Goal: Task Accomplishment & Management: Manage account settings

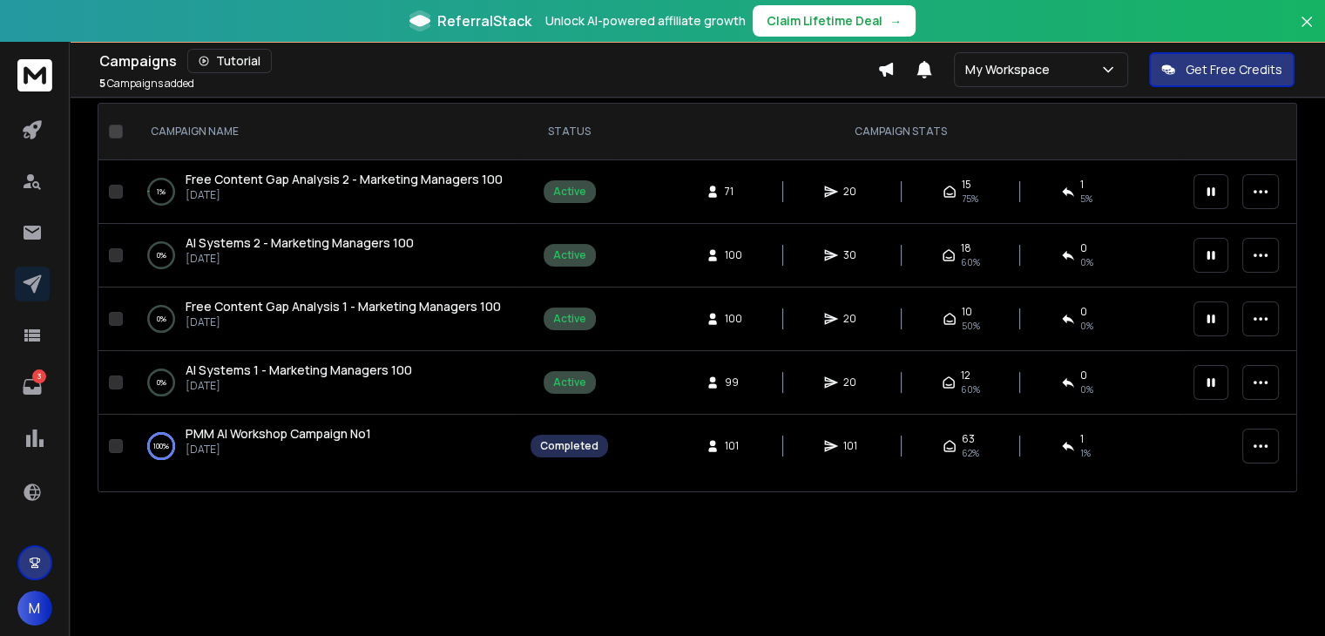
scroll to position [78, 0]
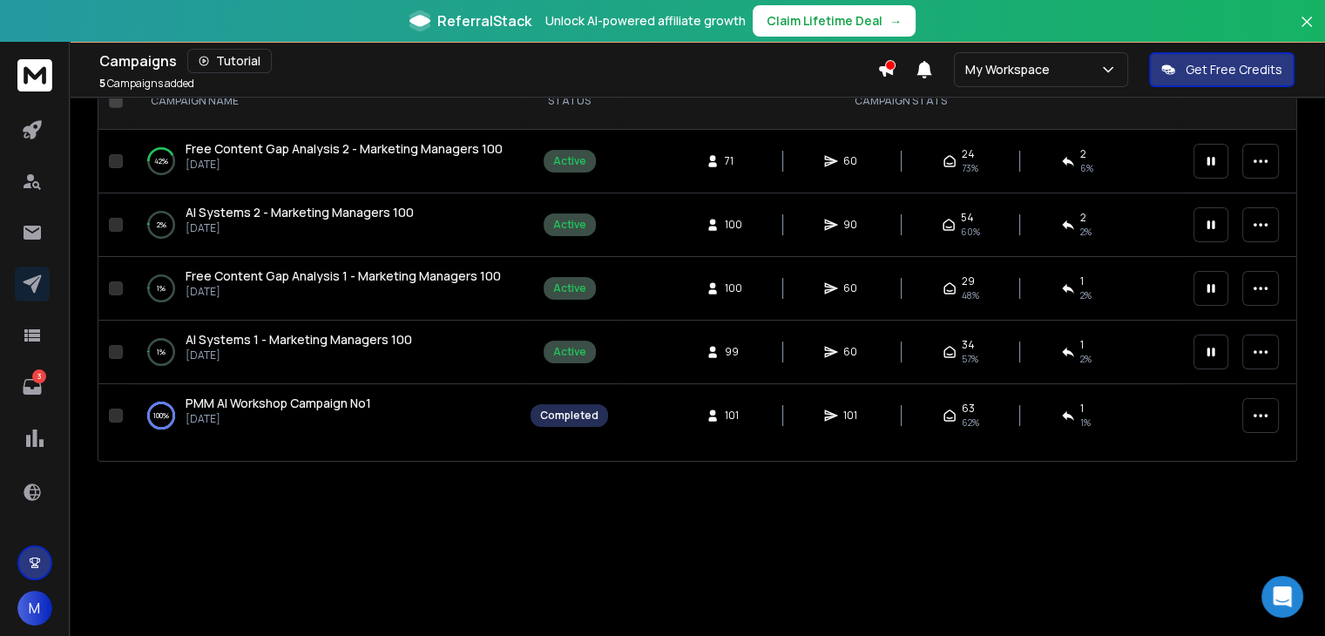
scroll to position [114, 0]
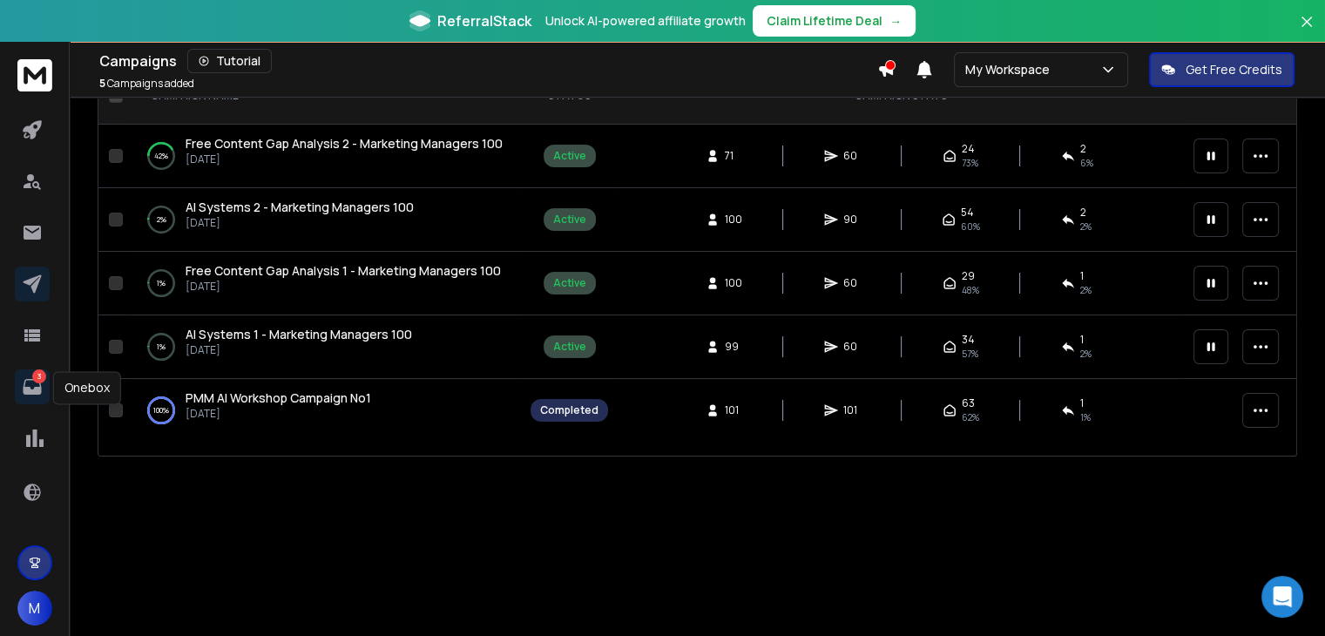
click at [23, 392] on icon at bounding box center [32, 387] width 18 height 16
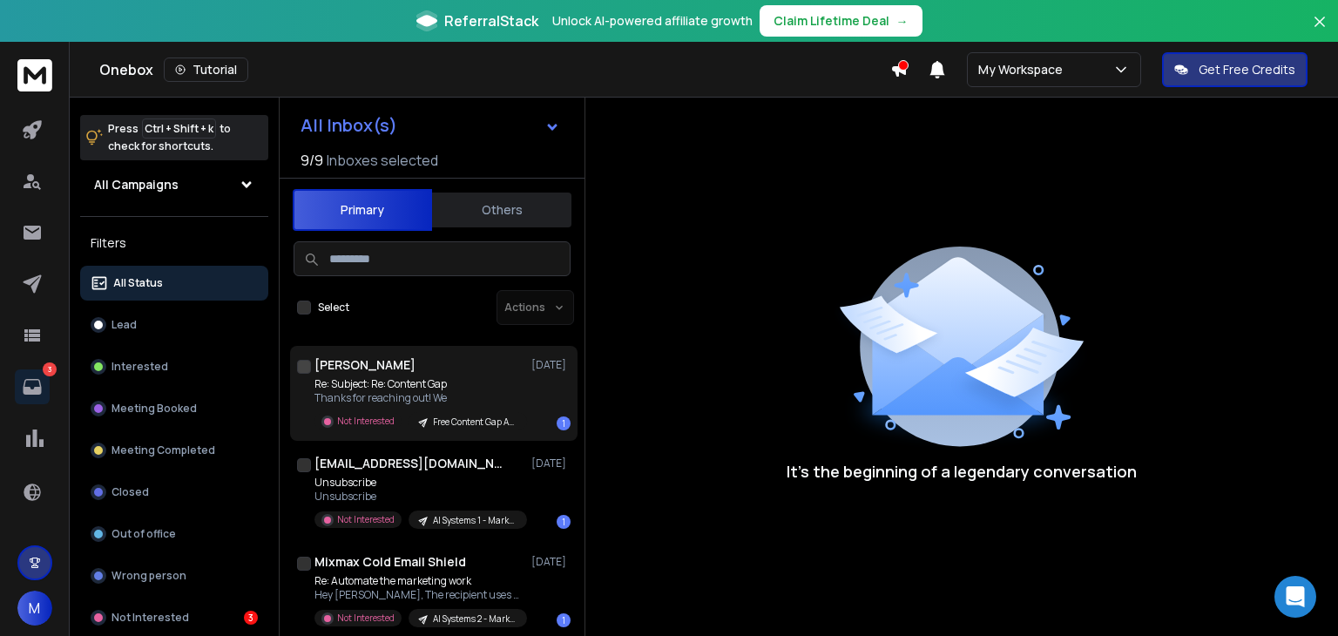
click at [477, 384] on p "Re: Subject: Re: Content Gap" at bounding box center [418, 384] width 209 height 14
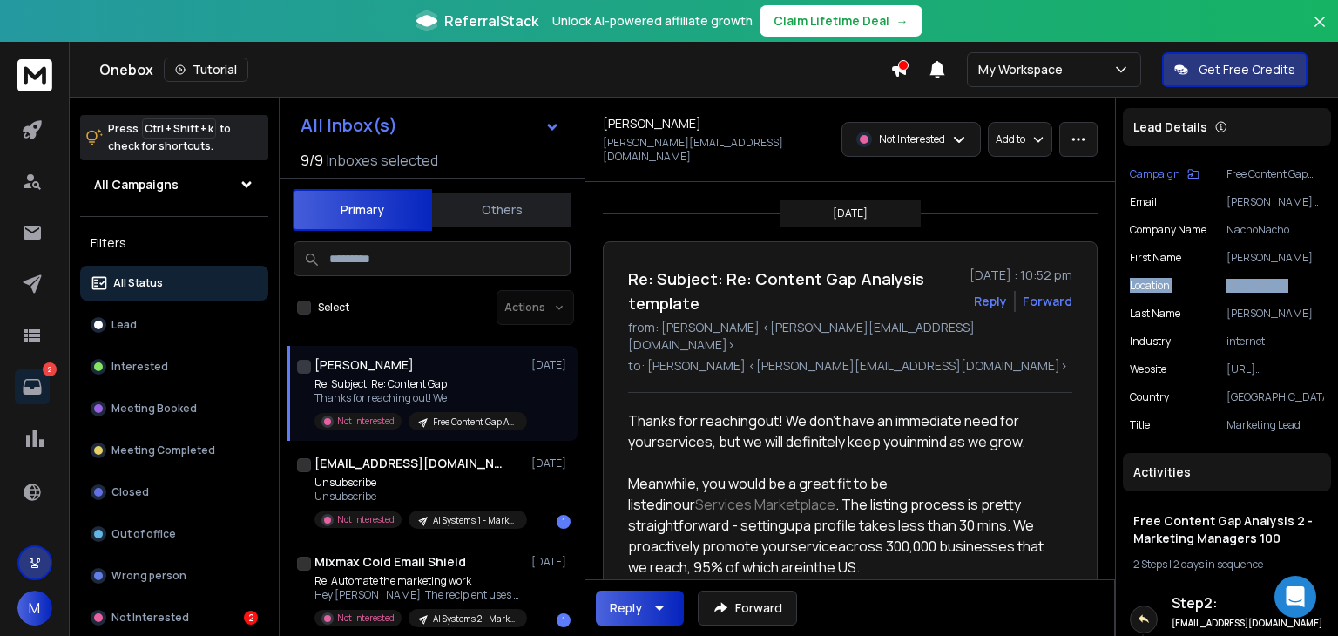
drag, startPoint x: 1117, startPoint y: 287, endPoint x: 1116, endPoint y: 305, distance: 18.3
click at [1116, 305] on div "Lead Details Campaign Free Content Gap Analysis 2 - Marketing Managers 100 Emai…" at bounding box center [1226, 416] width 223 height 636
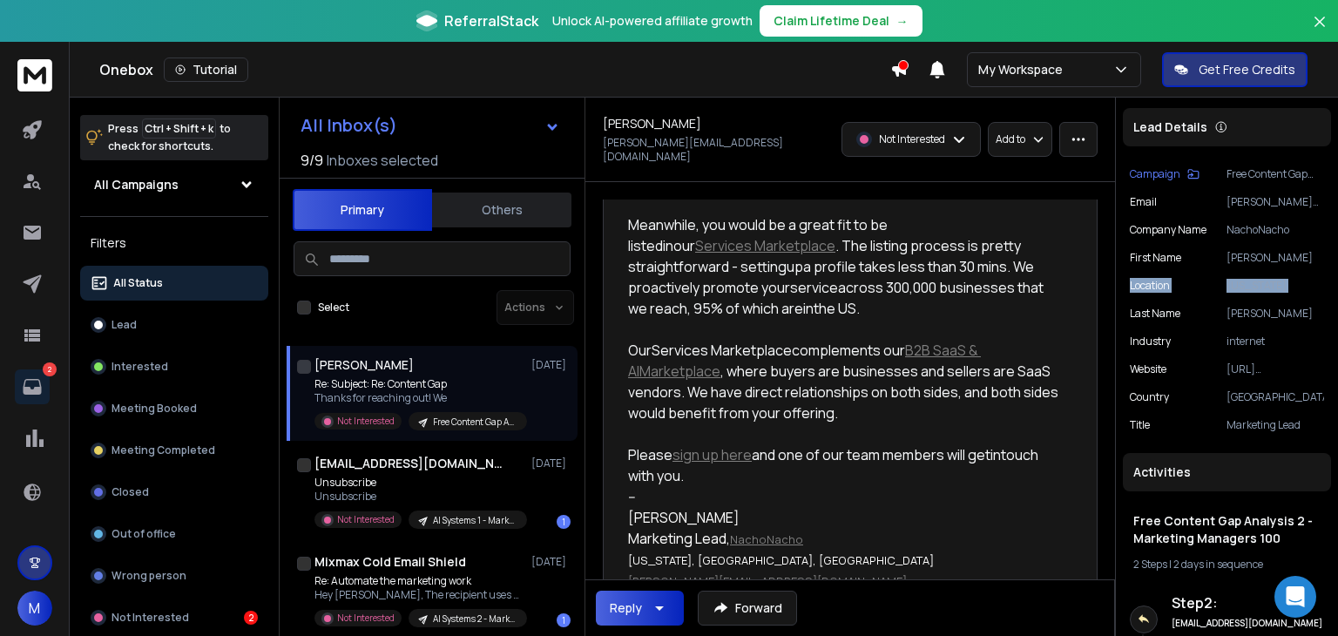
scroll to position [264, 0]
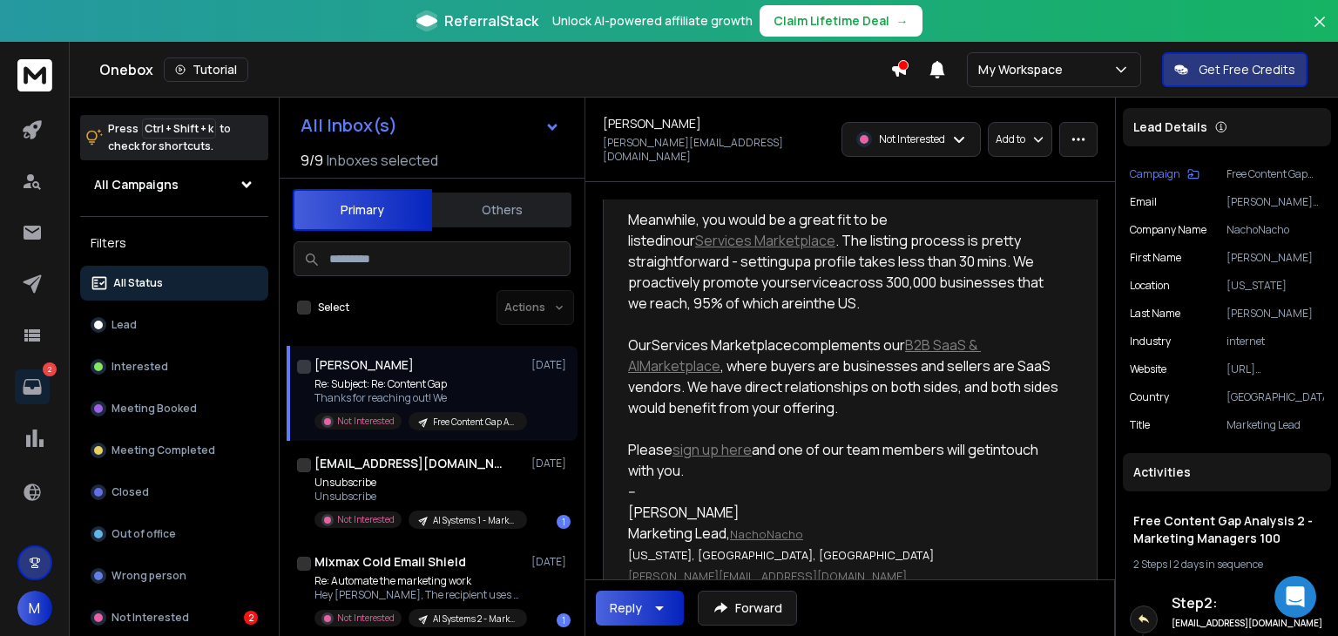
drag, startPoint x: 508, startPoint y: 371, endPoint x: 859, endPoint y: 351, distance: 351.6
click at [859, 351] on div "Our Services Marketplace complements our B2B SaaS & AI Marketplace , where buye…" at bounding box center [843, 376] width 430 height 84
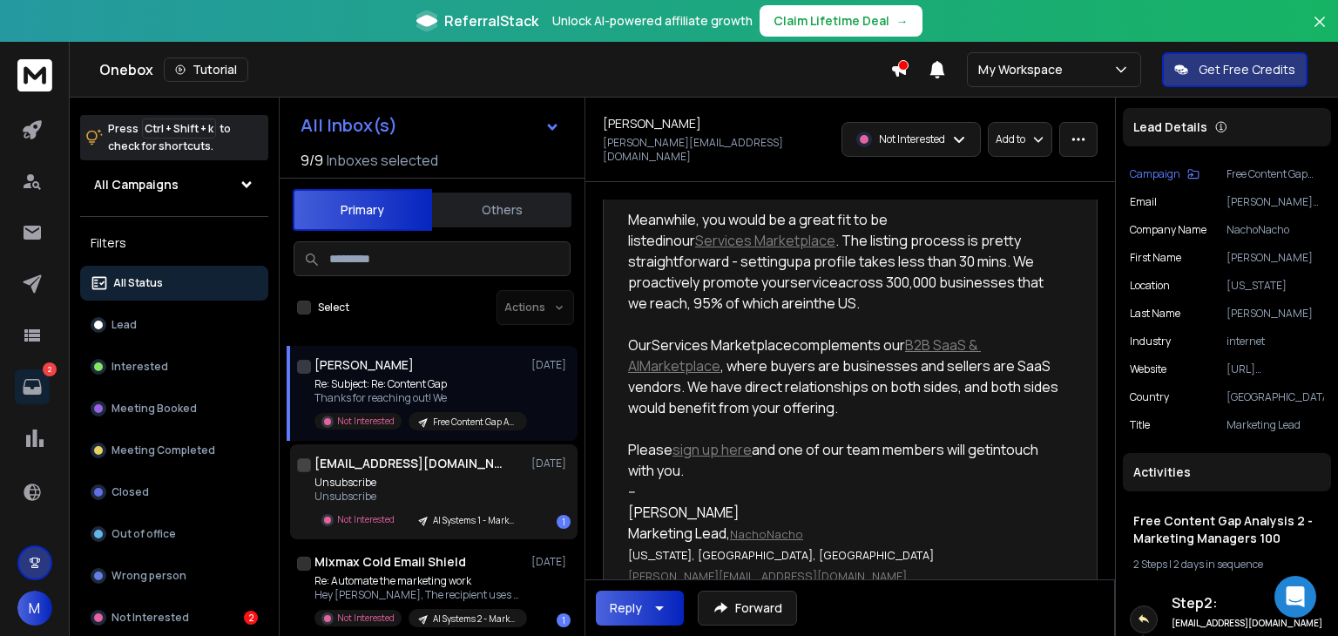
click at [470, 501] on p "Unsubscribe" at bounding box center [418, 496] width 209 height 14
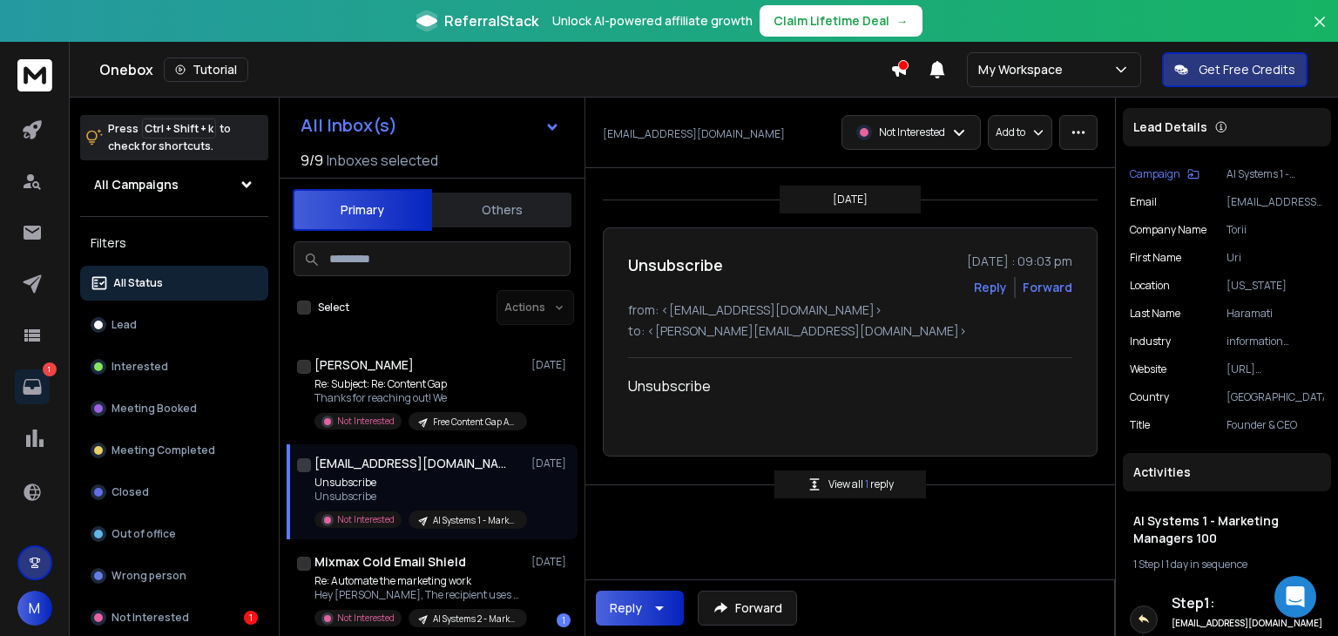
scroll to position [85, 0]
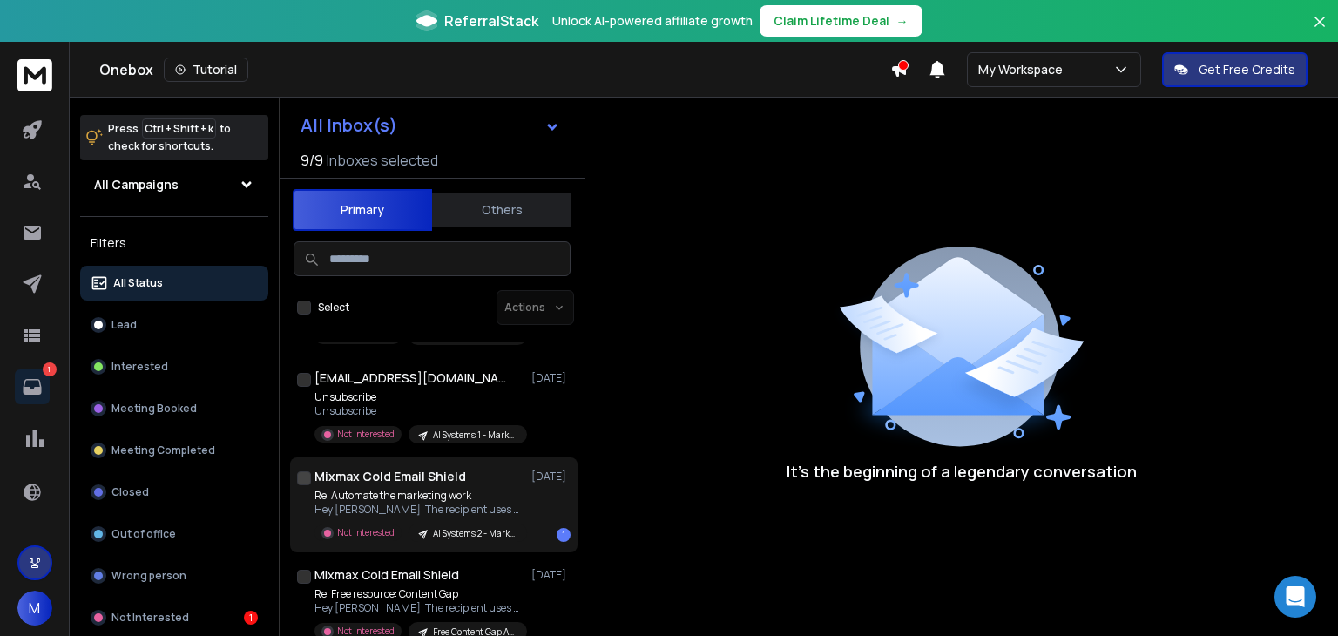
click at [470, 492] on p "Re: Automate the marketing work" at bounding box center [418, 496] width 209 height 14
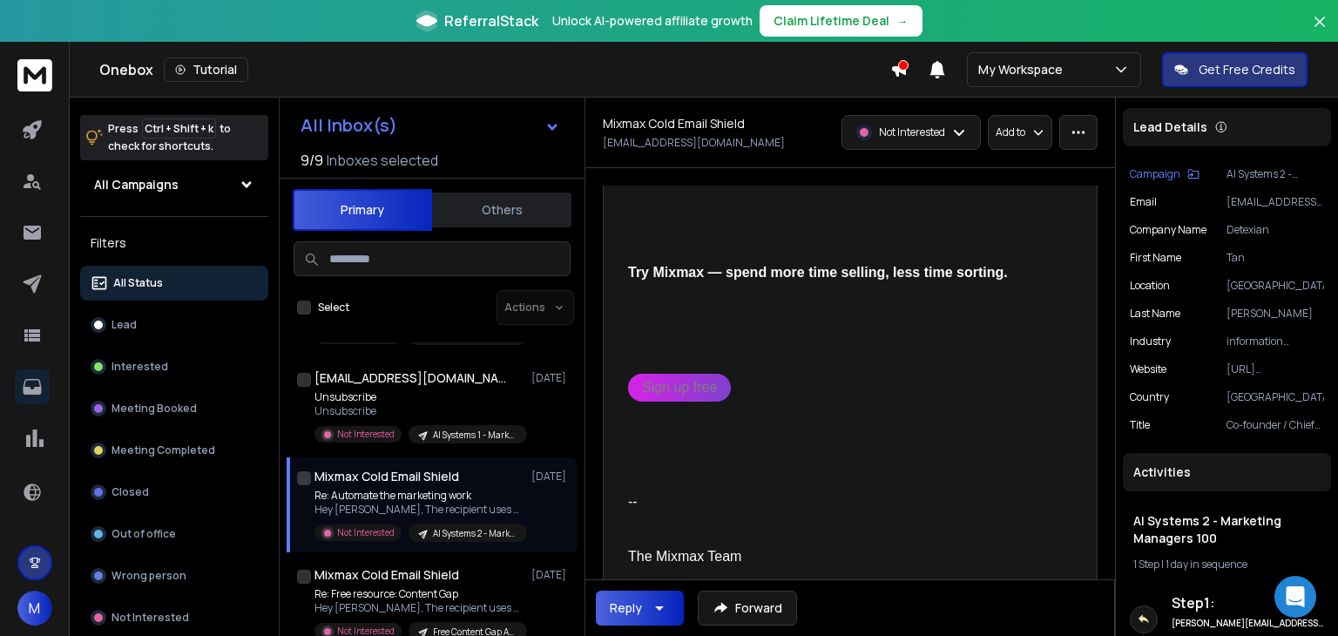
scroll to position [108, 0]
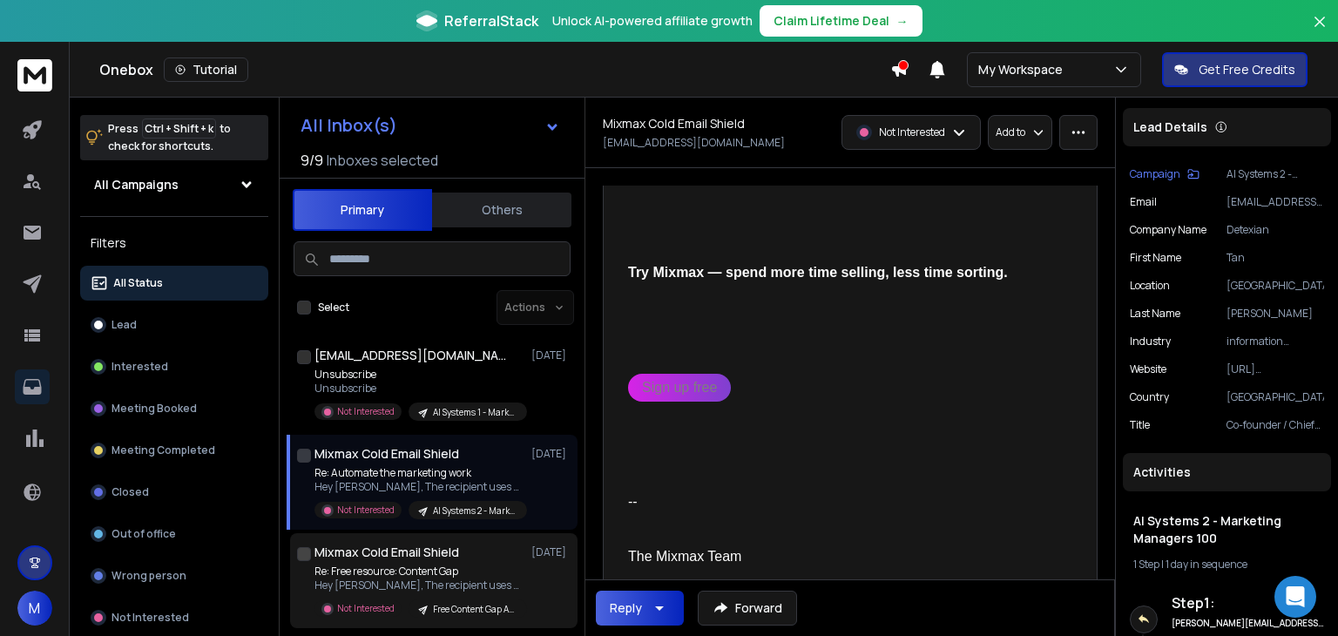
click at [456, 564] on p "Re: Free resource: Content Gap" at bounding box center [418, 571] width 209 height 14
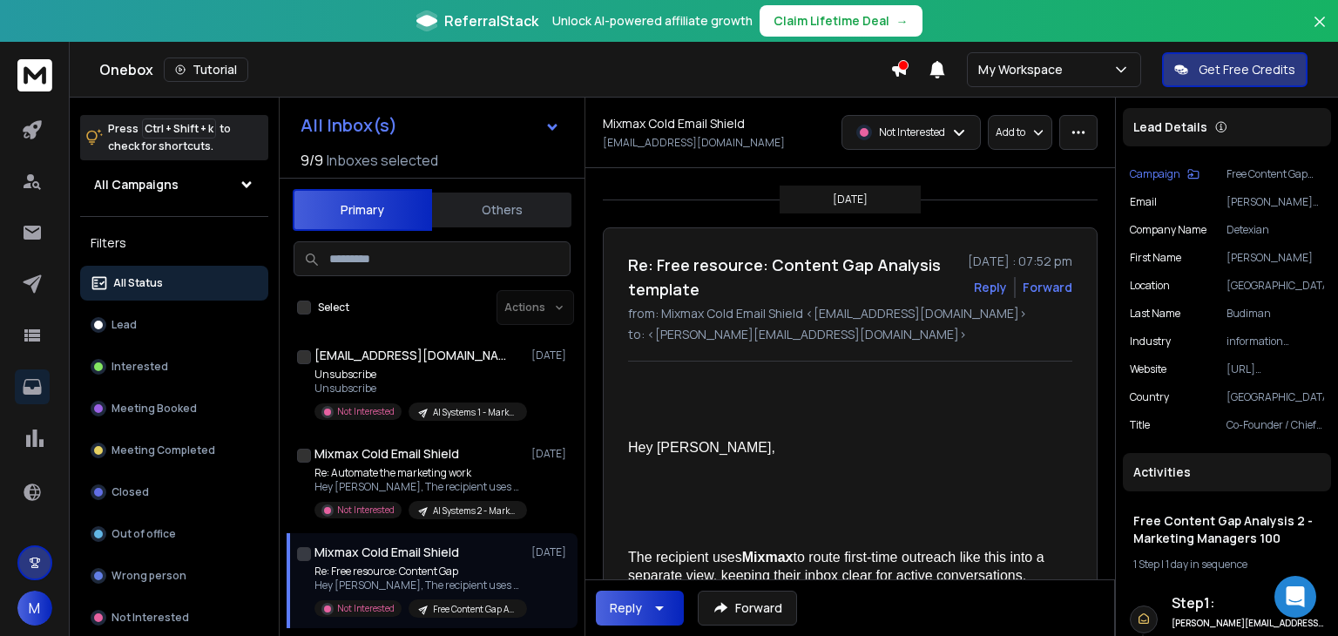
scroll to position [0, 0]
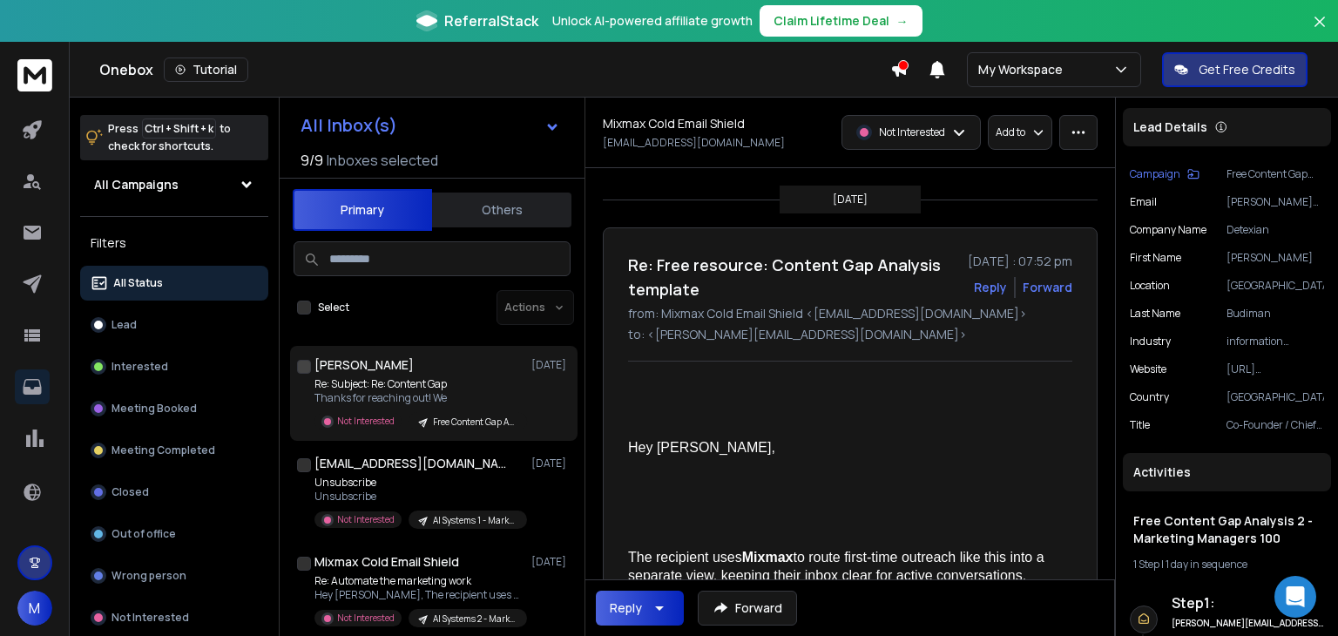
click at [488, 356] on div "[PERSON_NAME] [DATE]" at bounding box center [442, 364] width 256 height 17
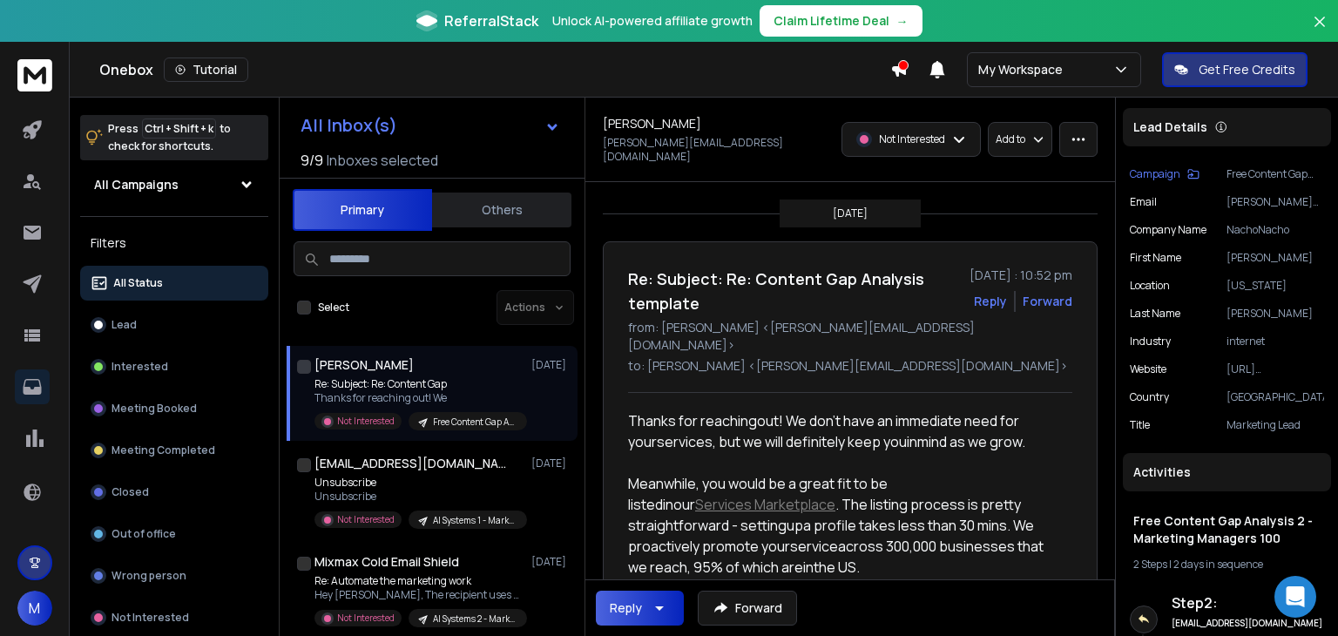
click at [1049, 293] on div "Forward" at bounding box center [1047, 301] width 50 height 17
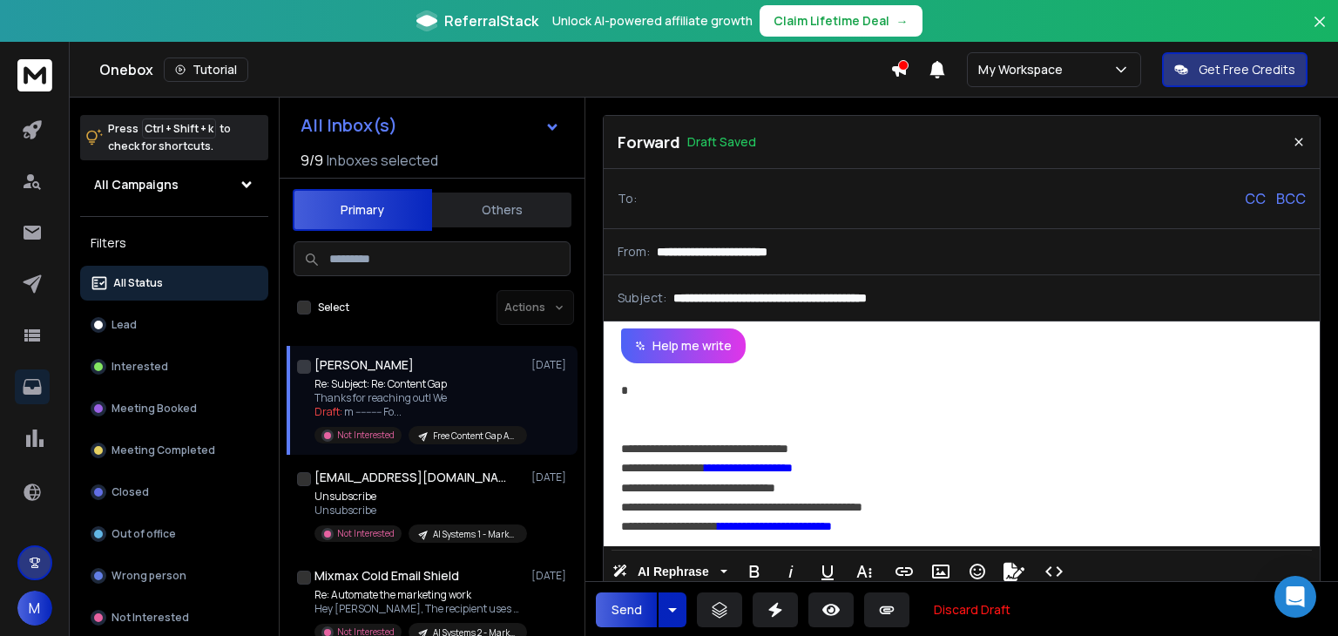
click at [1292, 138] on icon at bounding box center [1299, 142] width 14 height 14
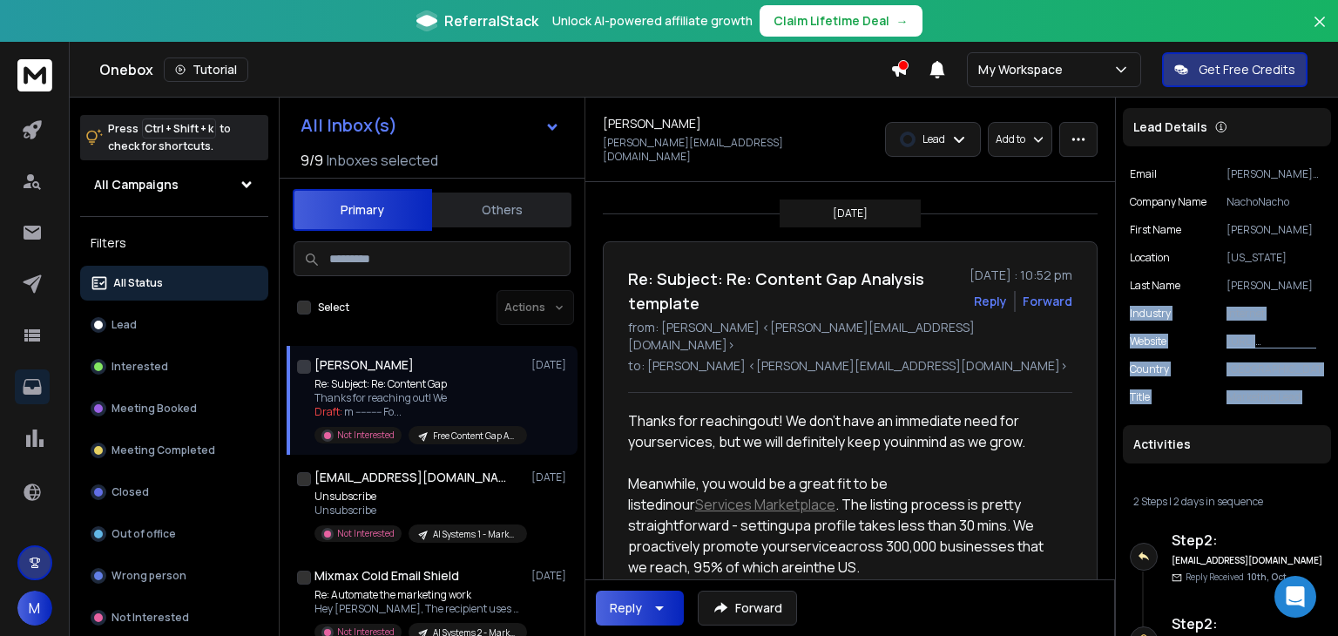
drag, startPoint x: 1117, startPoint y: 302, endPoint x: 1131, endPoint y: 451, distance: 149.6
click at [1131, 451] on div "Lead Details Email [PERSON_NAME][EMAIL_ADDRESS][DOMAIN_NAME] Company Name [PERS…" at bounding box center [1226, 416] width 223 height 636
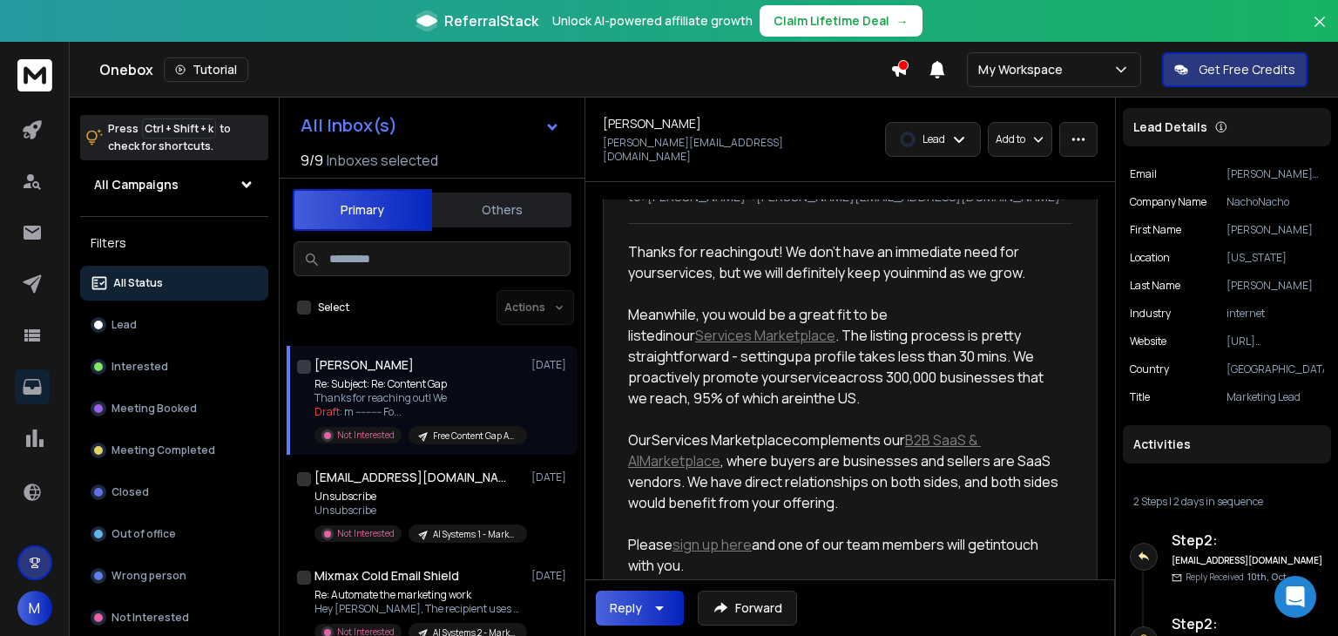
scroll to position [164, 0]
